Goal: Task Accomplishment & Management: Manage account settings

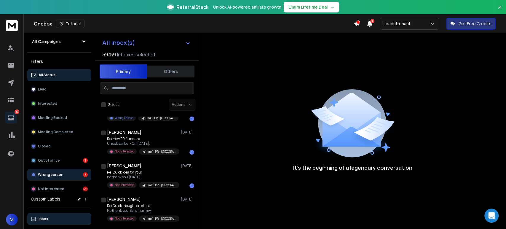
scroll to position [33, 0]
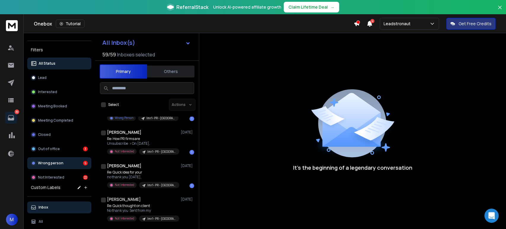
click at [64, 161] on button "Wrong person 5" at bounding box center [59, 163] width 64 height 12
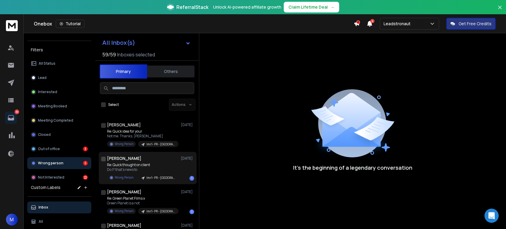
click at [160, 162] on p "Re: Quick thought on client" at bounding box center [142, 164] width 71 height 5
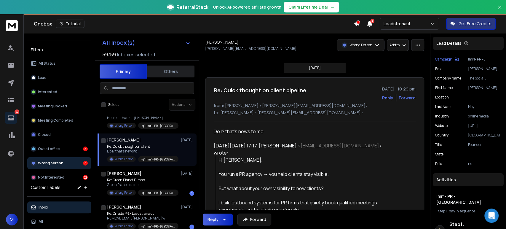
scroll to position [66, 0]
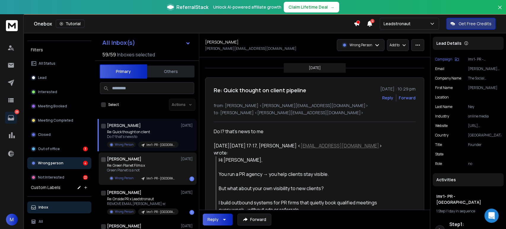
click at [171, 165] on div "Re: Green Planet Films x Green Planet is a not Wrong Person Imr1- PR - US 1" at bounding box center [150, 172] width 87 height 18
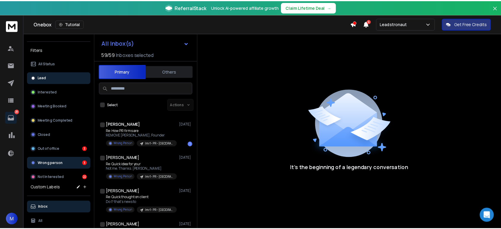
scroll to position [0, 0]
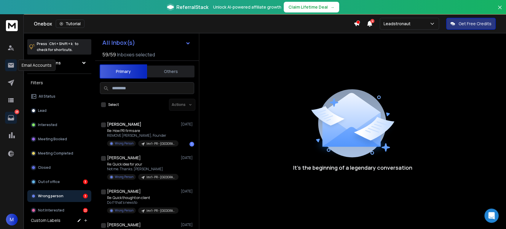
click at [5, 66] on link at bounding box center [11, 65] width 12 height 12
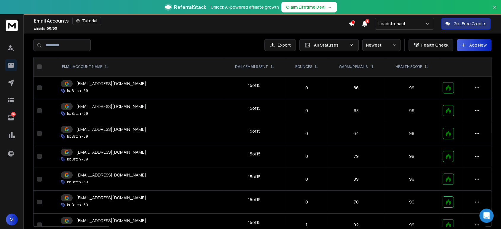
click at [249, 68] on div "DAILY EMAILS SENT" at bounding box center [254, 66] width 53 height 5
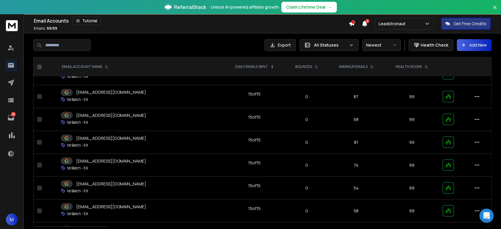
scroll to position [1200, 0]
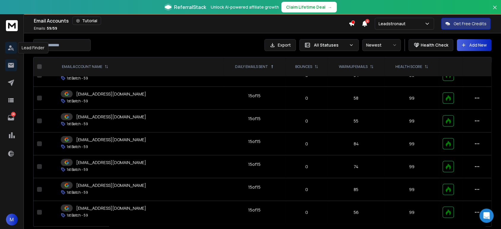
click at [8, 47] on icon at bounding box center [10, 47] width 7 height 7
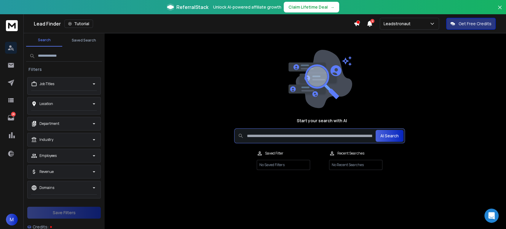
click at [79, 78] on div "Job Titles" at bounding box center [64, 85] width 74 height 17
click at [81, 87] on div "Job Titles" at bounding box center [64, 84] width 66 height 6
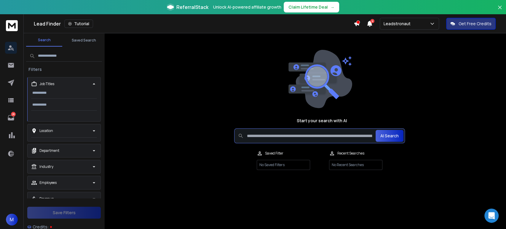
click at [84, 86] on div "Job Titles" at bounding box center [64, 84] width 66 height 6
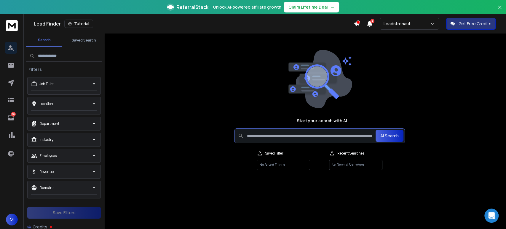
click at [10, 28] on icon at bounding box center [12, 25] width 12 height 11
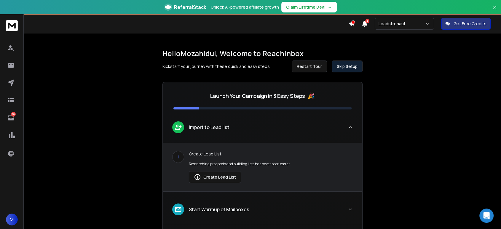
click at [346, 68] on span "Skip Setup" at bounding box center [347, 66] width 21 height 6
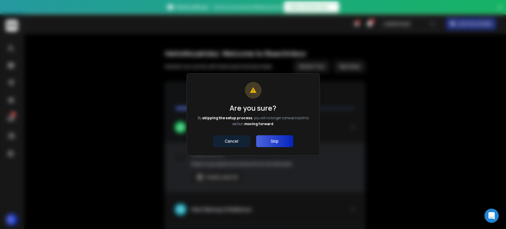
click at [271, 140] on button "Skip" at bounding box center [274, 141] width 37 height 12
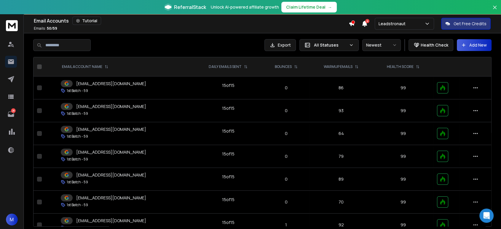
click at [418, 65] on div "HEALTH SCORE" at bounding box center [403, 66] width 51 height 5
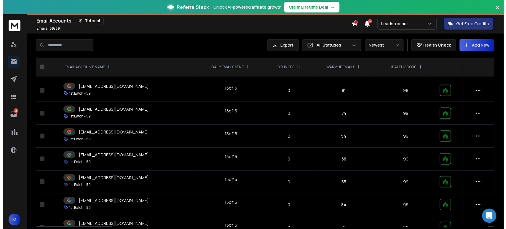
scroll to position [1200, 0]
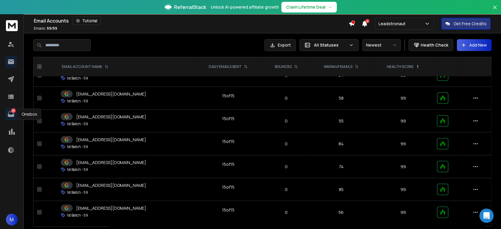
click at [9, 111] on icon at bounding box center [11, 113] width 6 height 5
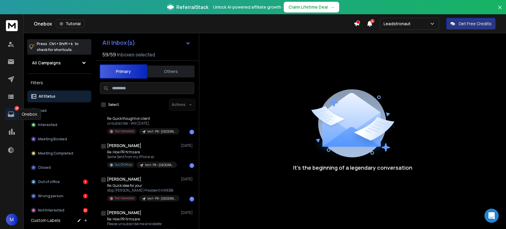
scroll to position [197, 0]
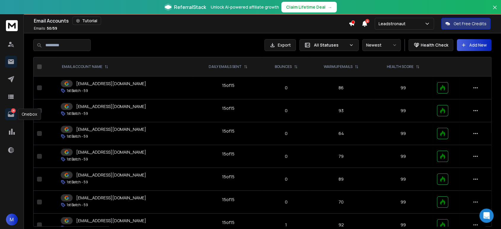
click at [12, 112] on p "28" at bounding box center [13, 110] width 5 height 5
click at [12, 111] on p "28" at bounding box center [13, 110] width 5 height 5
click at [11, 76] on icon at bounding box center [10, 79] width 7 height 7
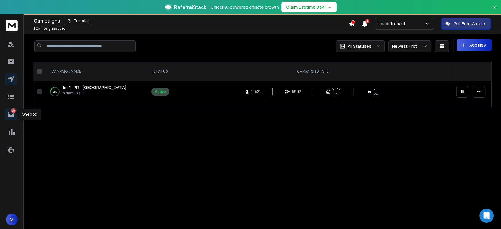
click at [12, 115] on icon at bounding box center [11, 113] width 6 height 5
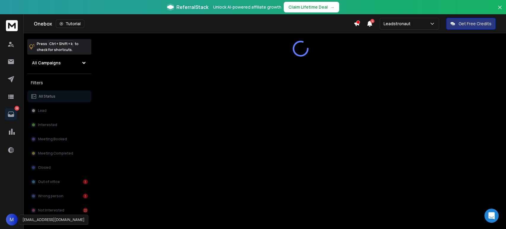
click at [9, 220] on span "M" at bounding box center [12, 219] width 12 height 12
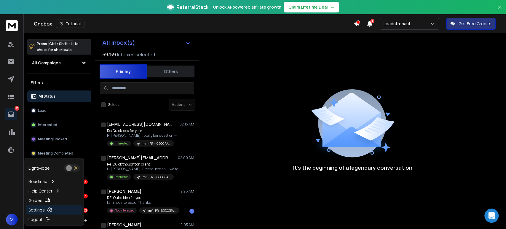
click at [41, 211] on p "Settings" at bounding box center [36, 210] width 16 height 6
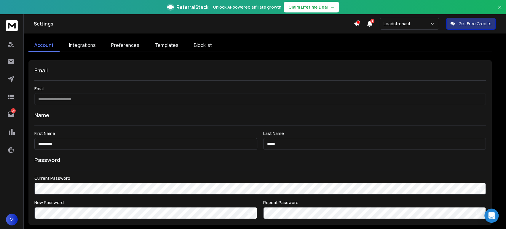
click at [164, 43] on link "Templates" at bounding box center [167, 45] width 36 height 12
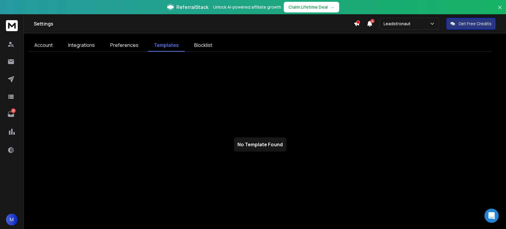
click at [126, 43] on link "Preferences" at bounding box center [124, 45] width 40 height 12
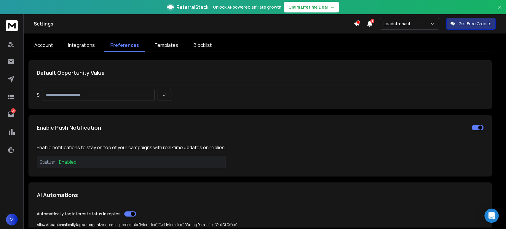
click at [171, 160] on div "Status: Enabled" at bounding box center [131, 162] width 189 height 12
click at [78, 46] on link "Integrations" at bounding box center [81, 45] width 39 height 12
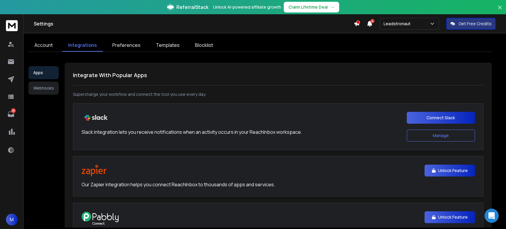
scroll to position [33, 0]
